Goal: Task Accomplishment & Management: Manage account settings

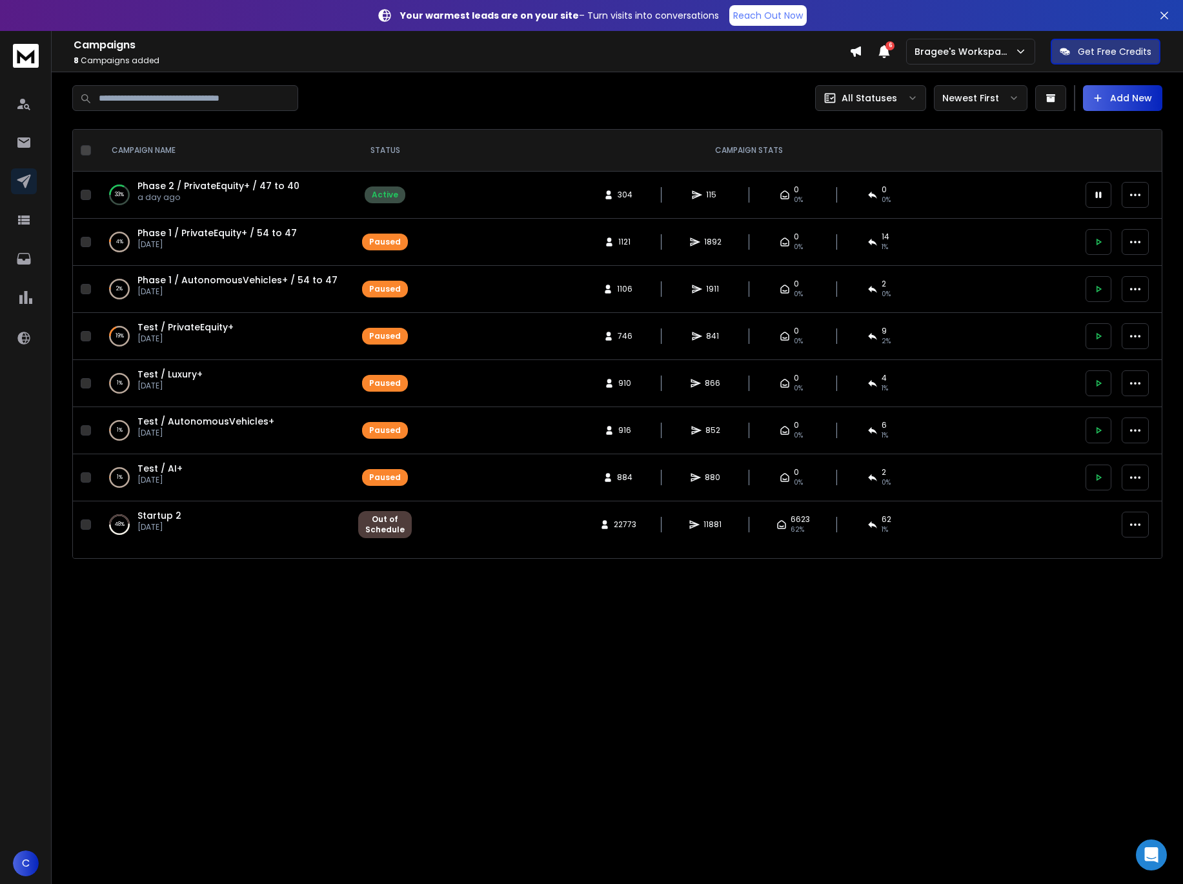
click at [307, 195] on div "33 % Phase 2 / PrivateEquity+ / 47 to 40 a day ago" at bounding box center [223, 194] width 228 height 31
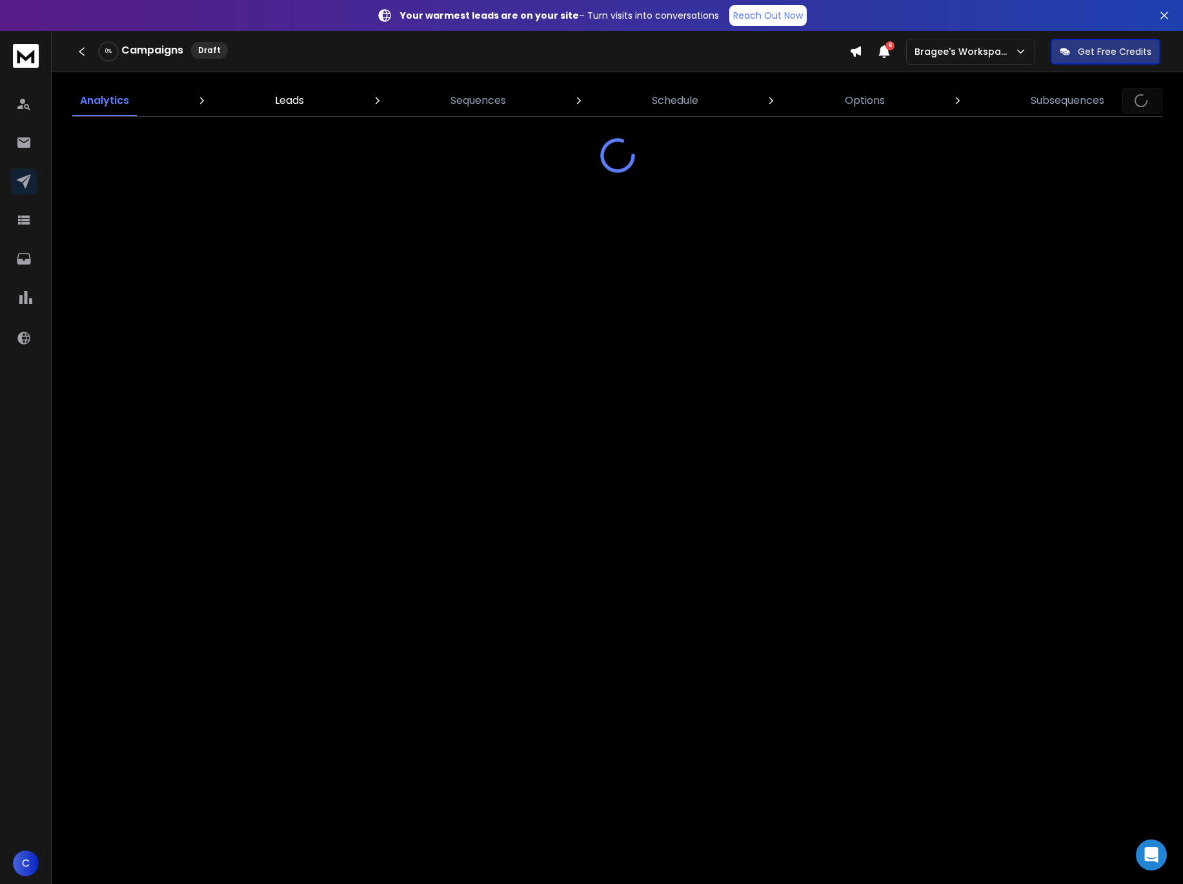
click at [296, 91] on link "Leads" at bounding box center [289, 100] width 45 height 31
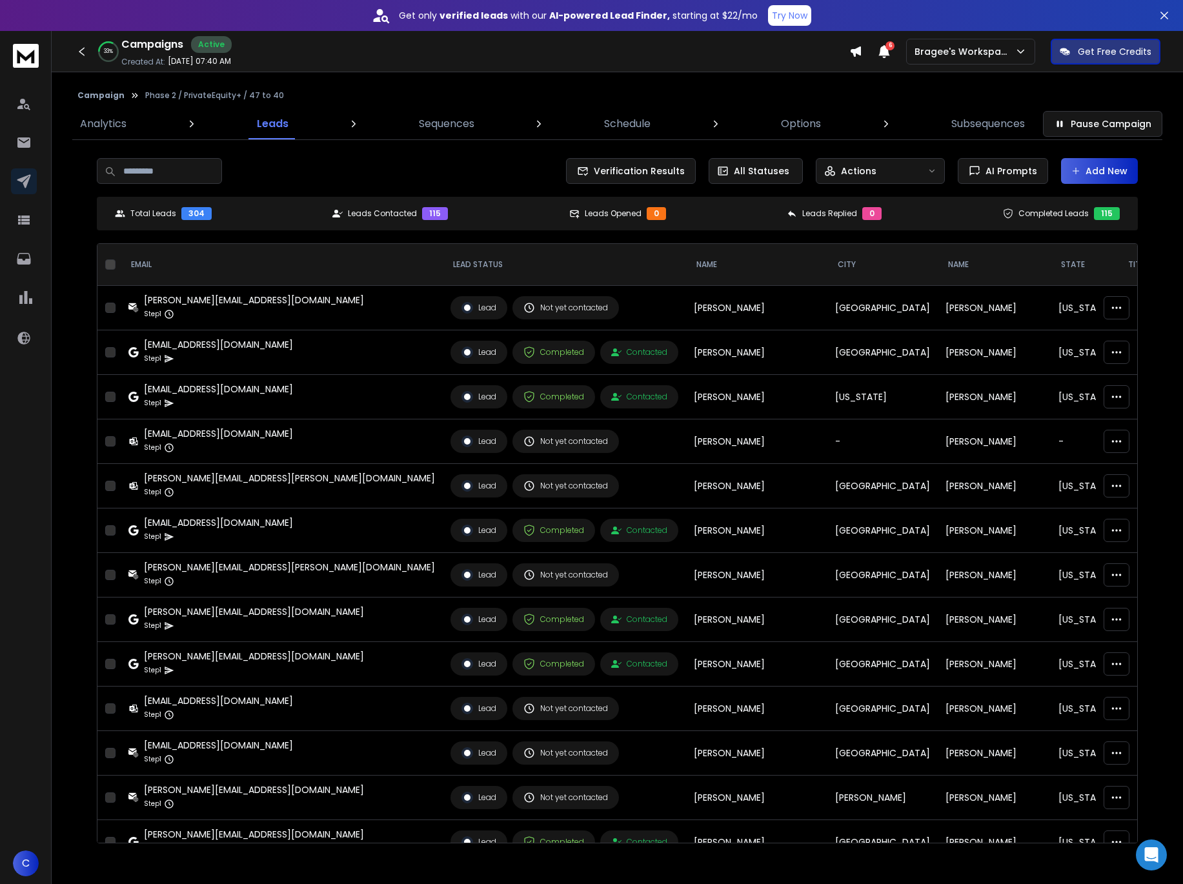
click at [1103, 173] on button "Add New" at bounding box center [1099, 171] width 77 height 26
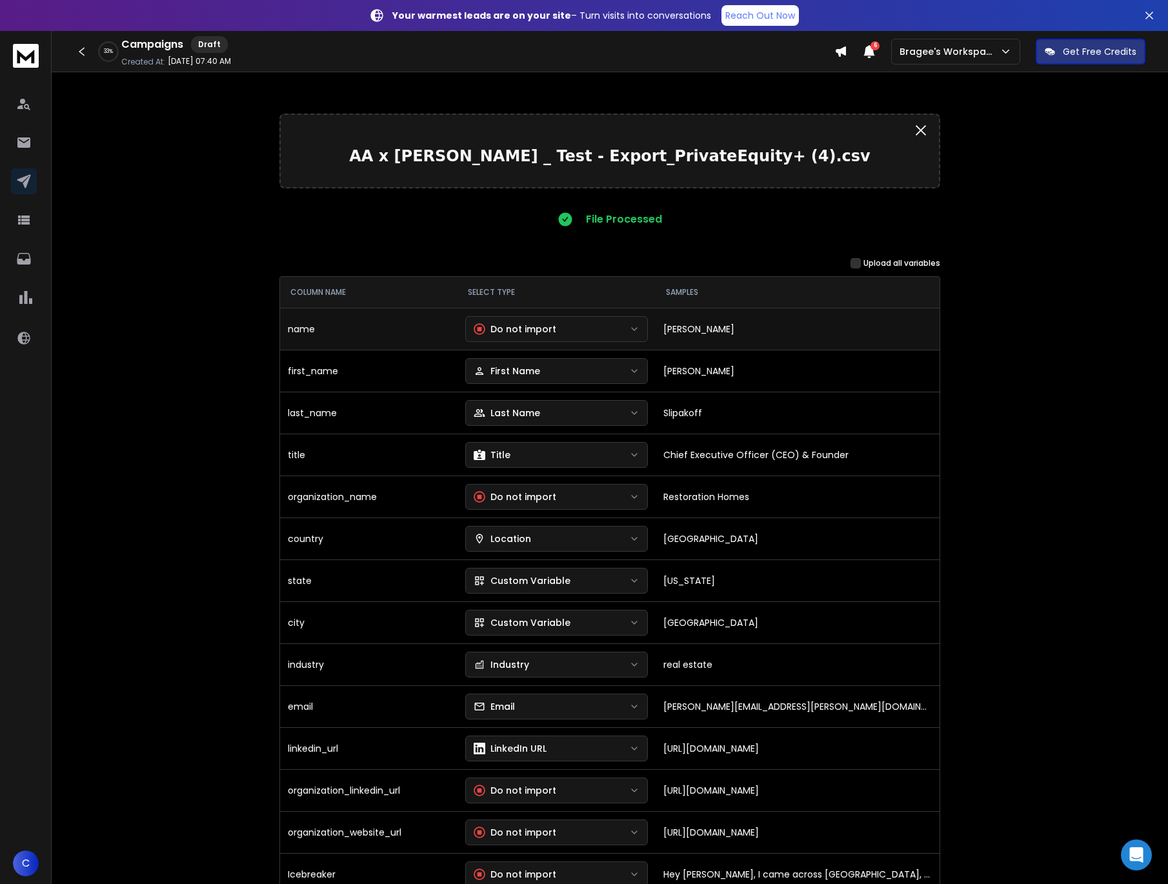
click at [522, 329] on div "Do not import" at bounding box center [515, 329] width 83 height 13
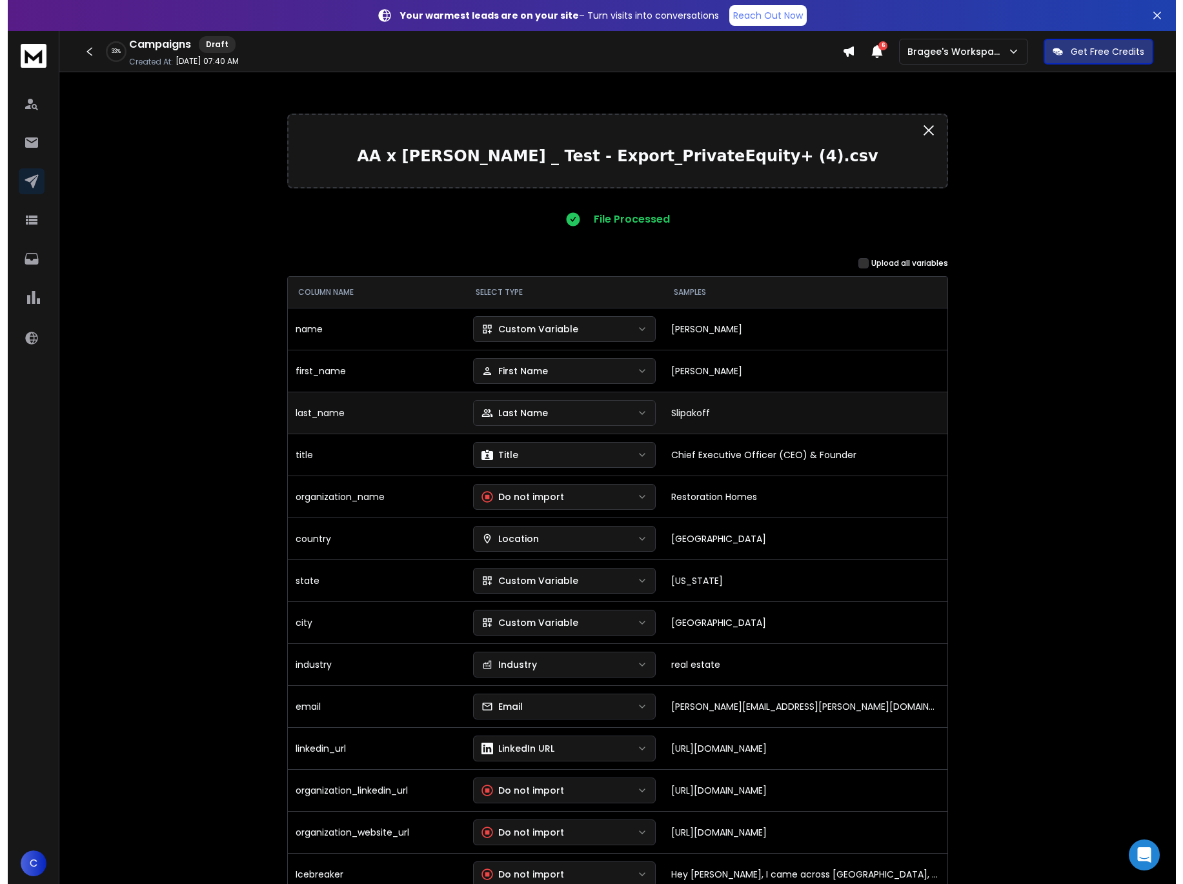
scroll to position [212, 0]
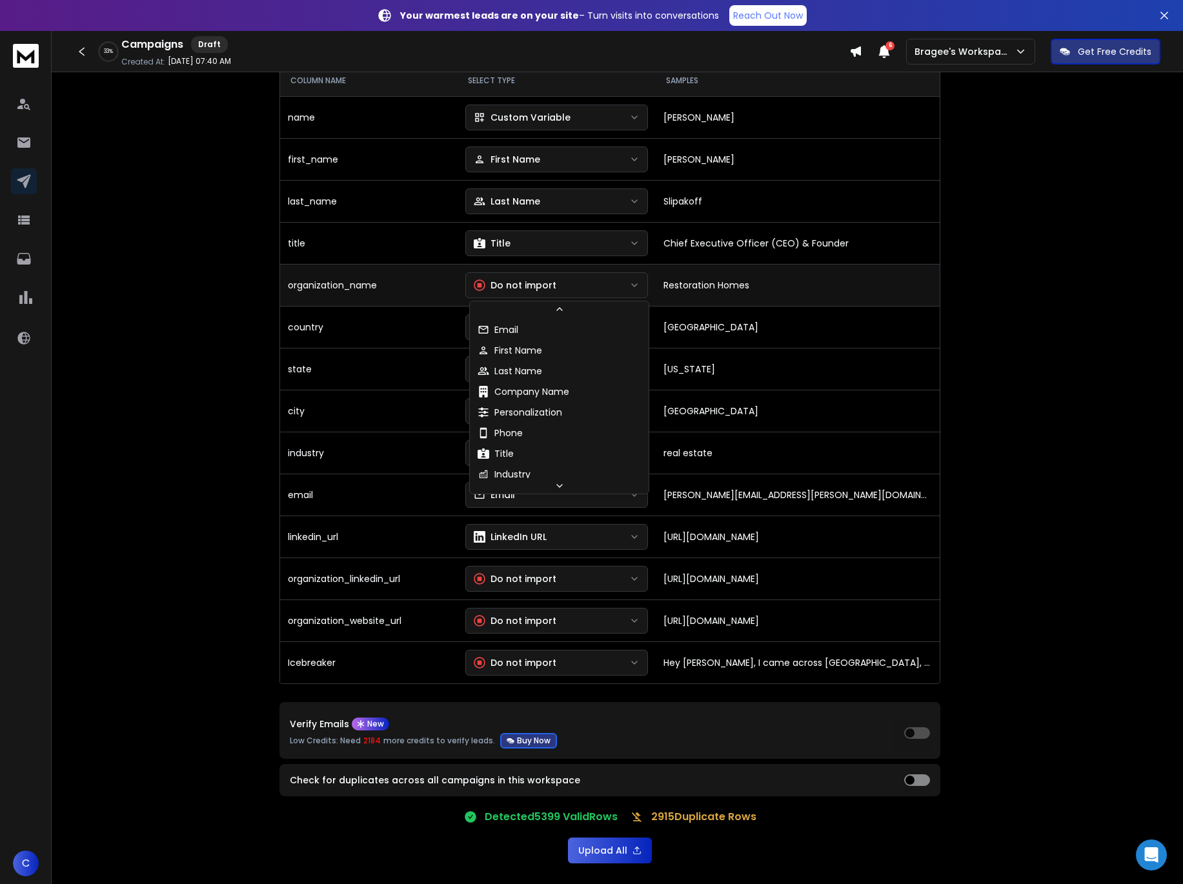
click at [533, 290] on div "Do not import" at bounding box center [515, 285] width 83 height 13
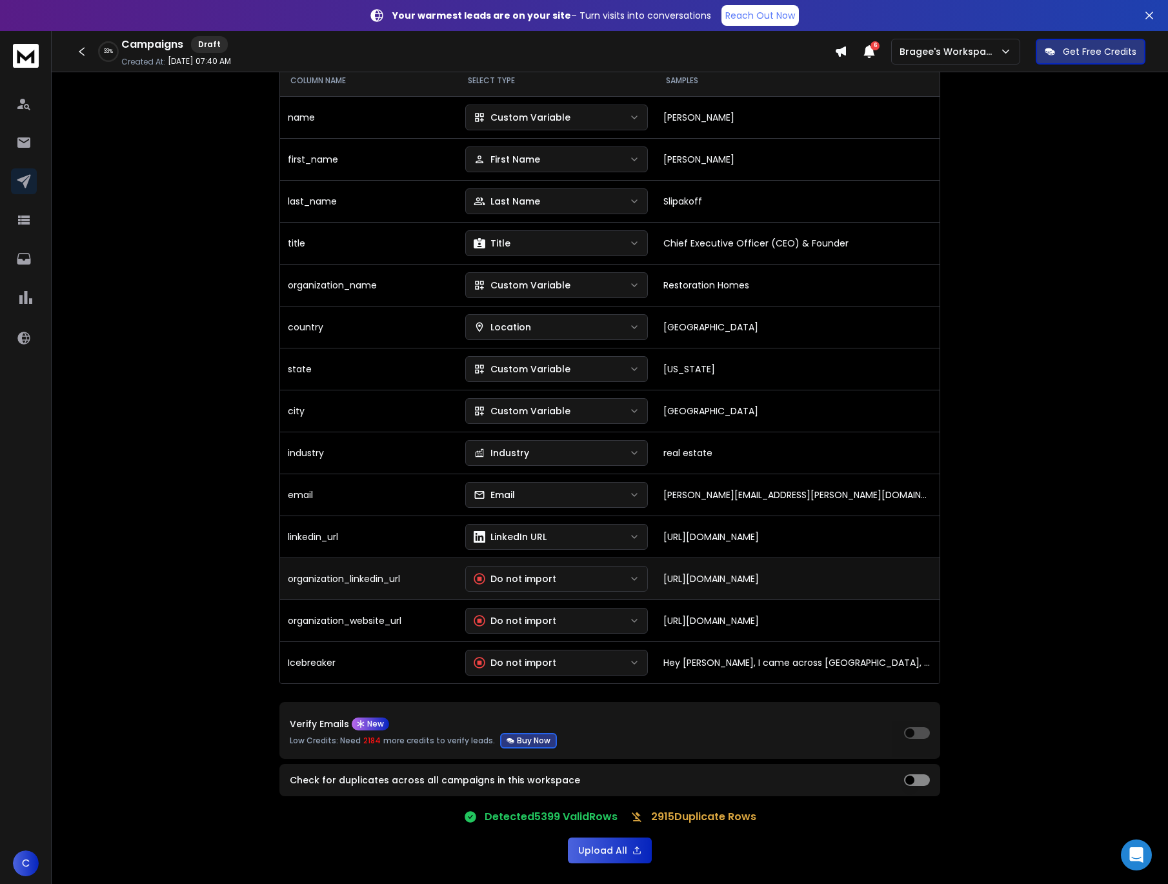
click at [554, 574] on div "Do not import" at bounding box center [515, 579] width 83 height 13
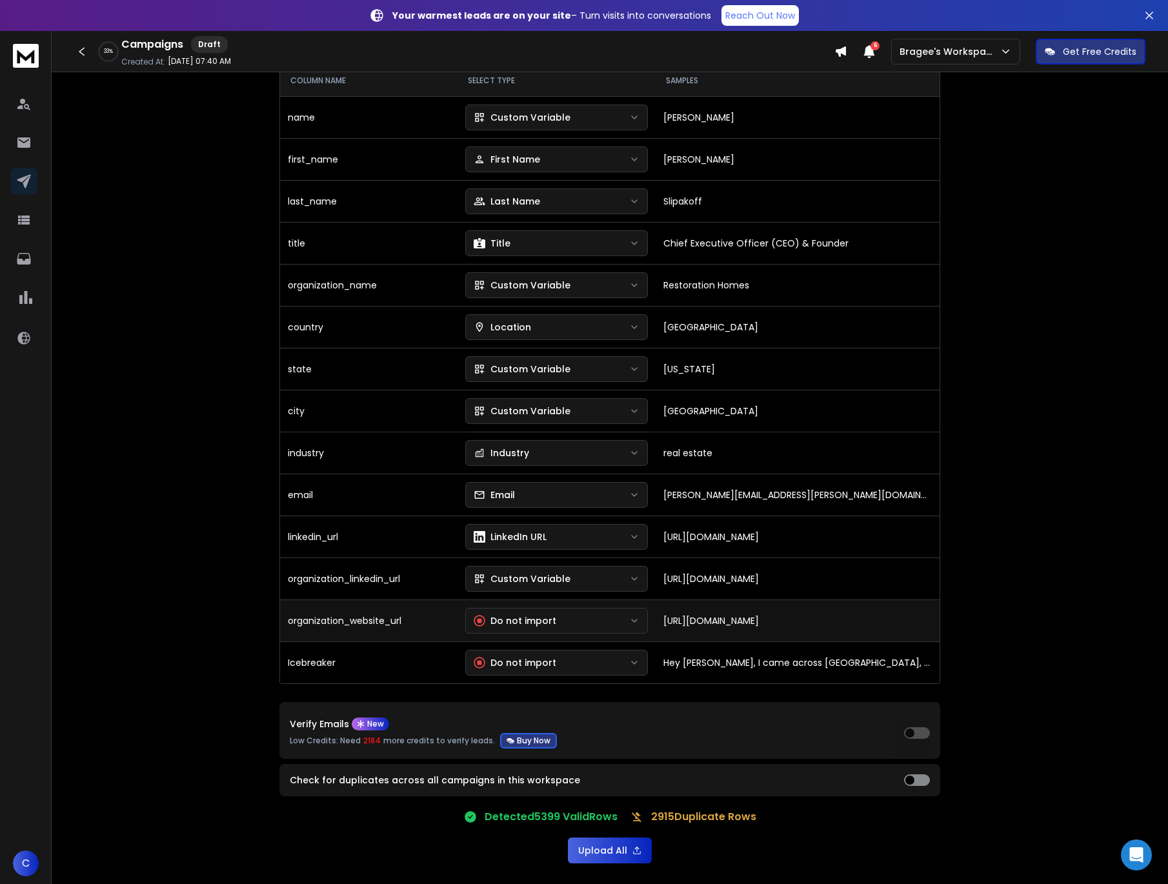
click at [575, 627] on button "Do not import" at bounding box center [556, 621] width 183 height 26
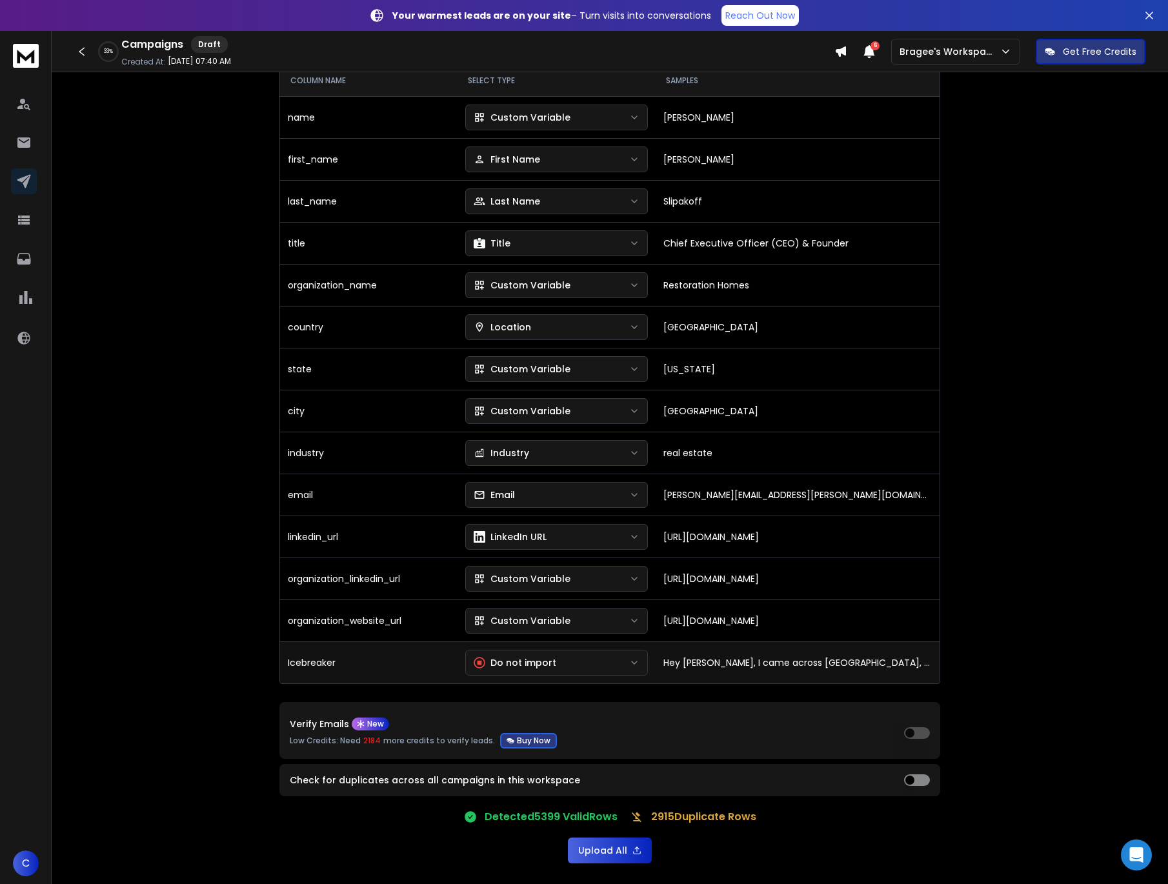
click at [557, 669] on button "Do not import" at bounding box center [556, 663] width 183 height 26
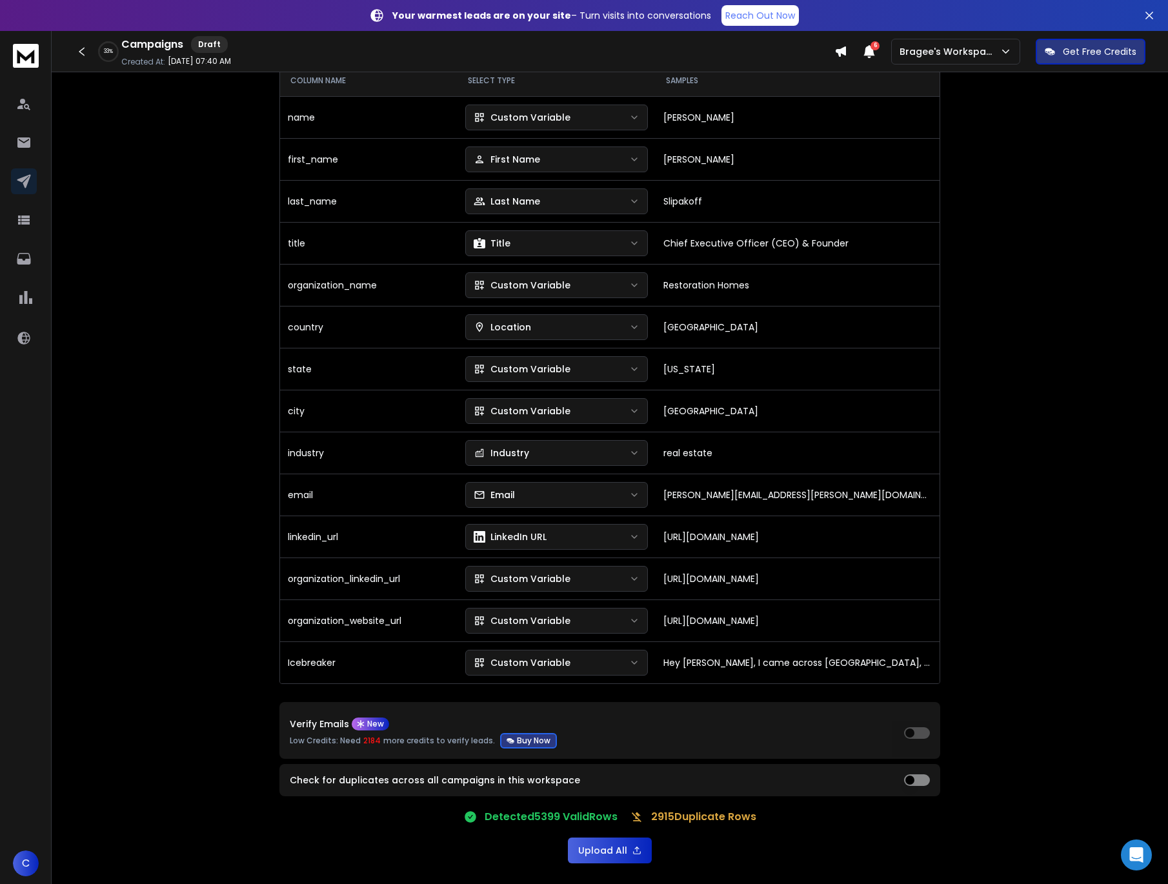
click at [917, 775] on button "Check for duplicates across all campaigns in this workspace" at bounding box center [917, 781] width 26 height 12
click at [625, 857] on button "Upload All" at bounding box center [610, 851] width 84 height 26
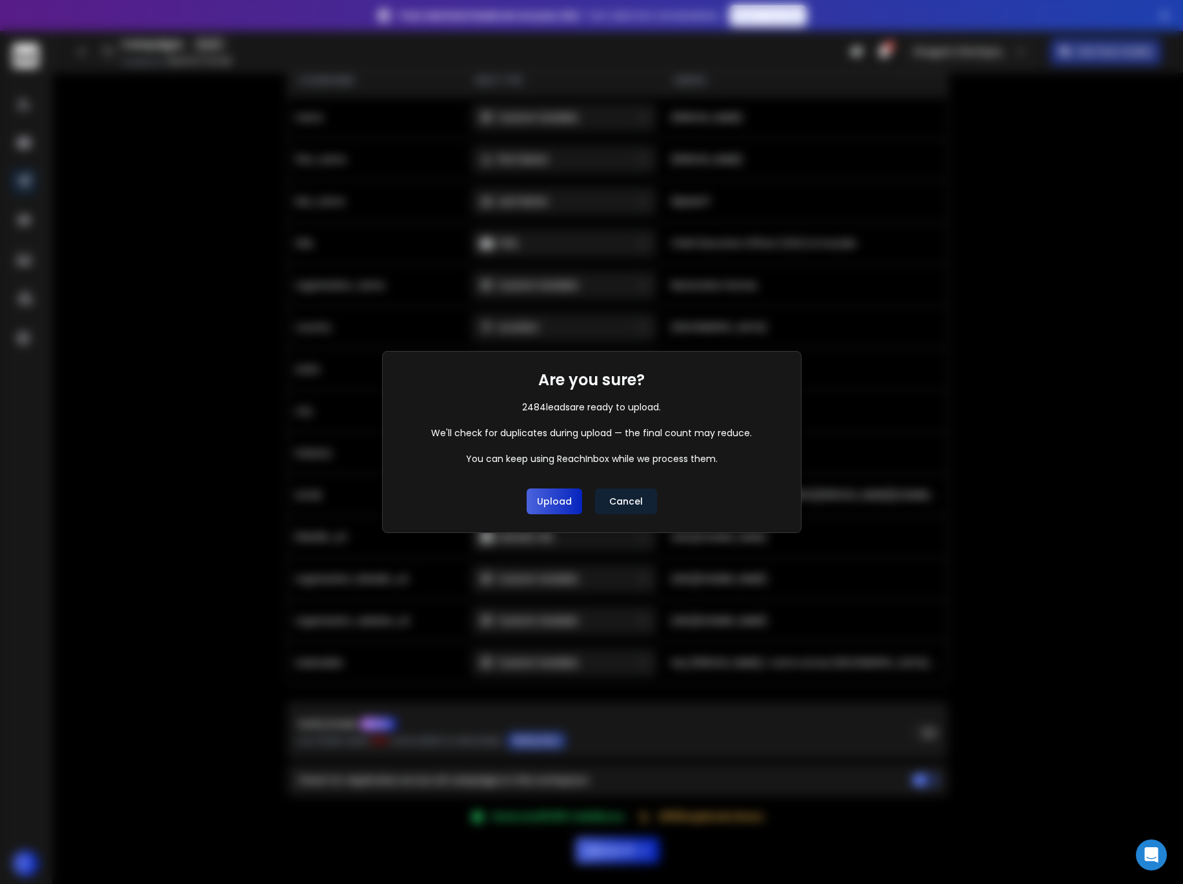
click at [554, 491] on button "Upload" at bounding box center [555, 502] width 56 height 26
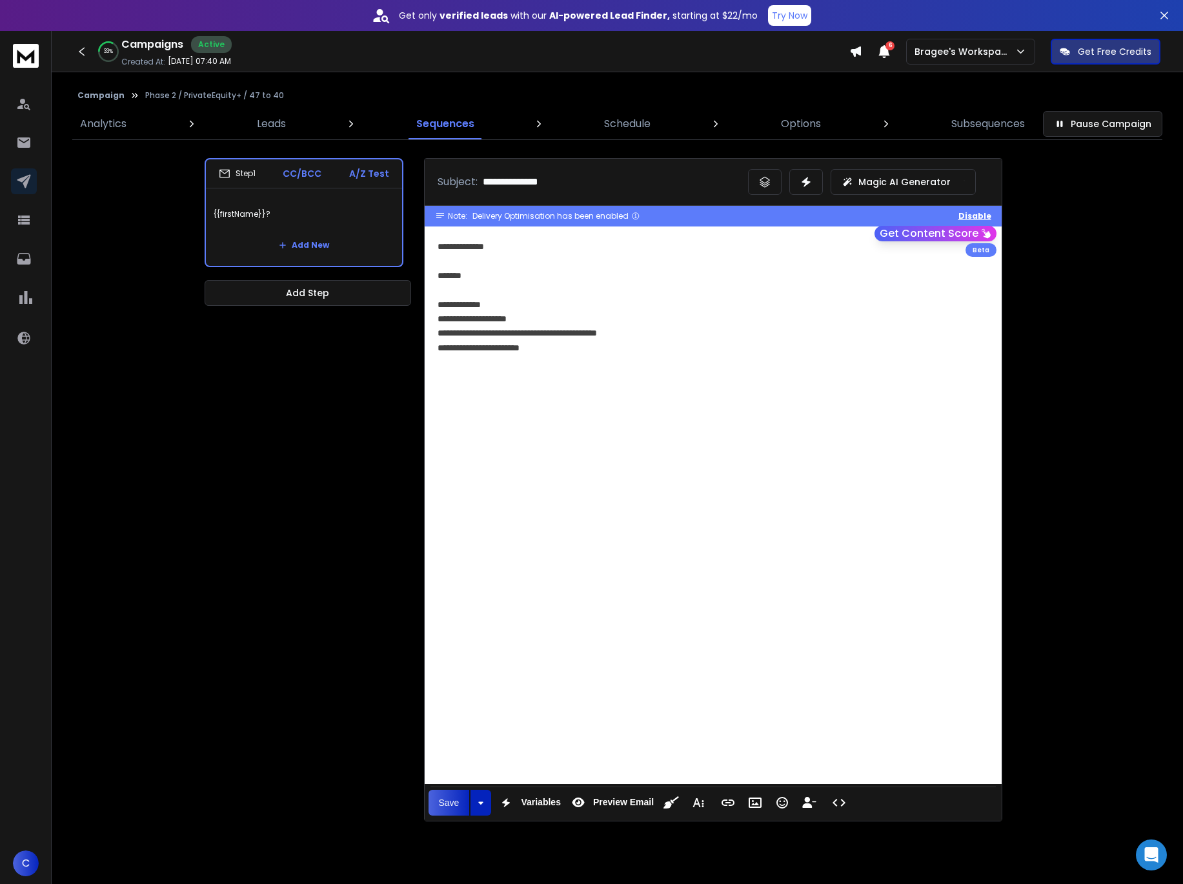
click at [37, 176] on div at bounding box center [26, 183] width 30 height 31
click at [36, 176] on div at bounding box center [26, 183] width 30 height 31
click at [23, 182] on icon at bounding box center [23, 181] width 15 height 15
